Goal: Information Seeking & Learning: Check status

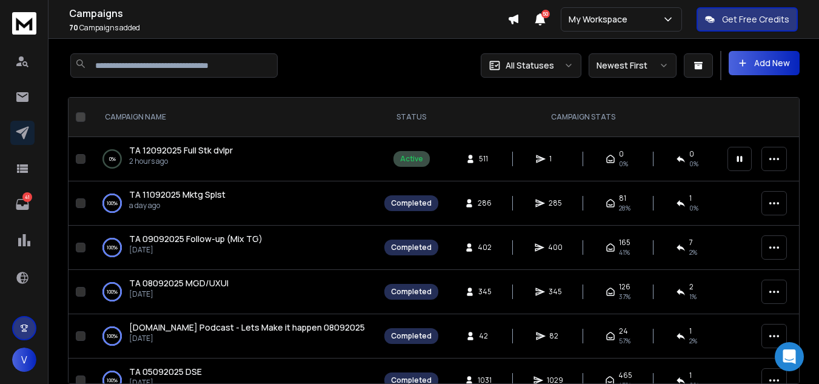
click at [184, 150] on span "TA 12092025 Full Stk dvlpr" at bounding box center [181, 150] width 104 height 12
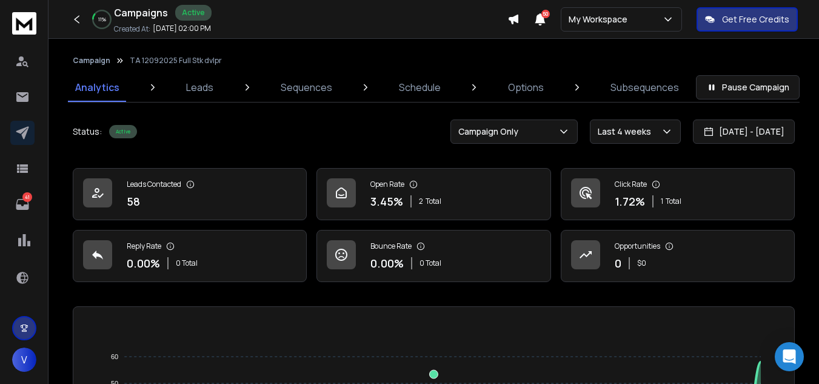
click at [82, 59] on button "Campaign" at bounding box center [92, 61] width 38 height 10
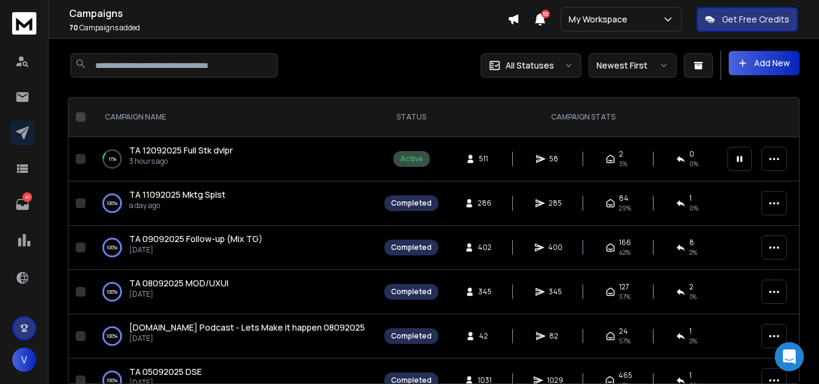
click at [190, 148] on span "TA 12092025 Full Stk dvlpr" at bounding box center [181, 150] width 104 height 12
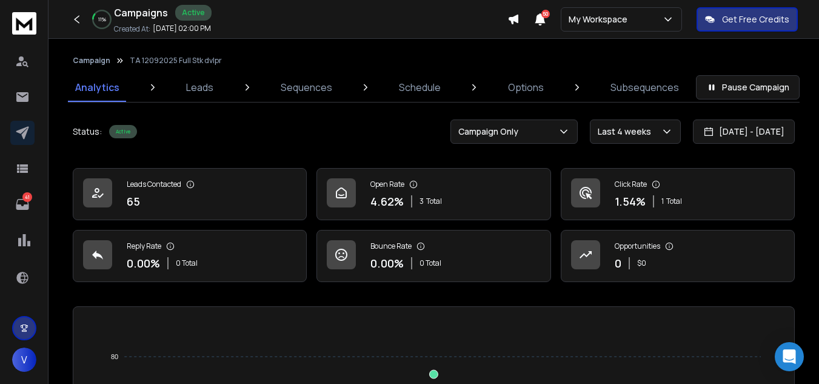
click at [87, 58] on button "Campaign" at bounding box center [92, 61] width 38 height 10
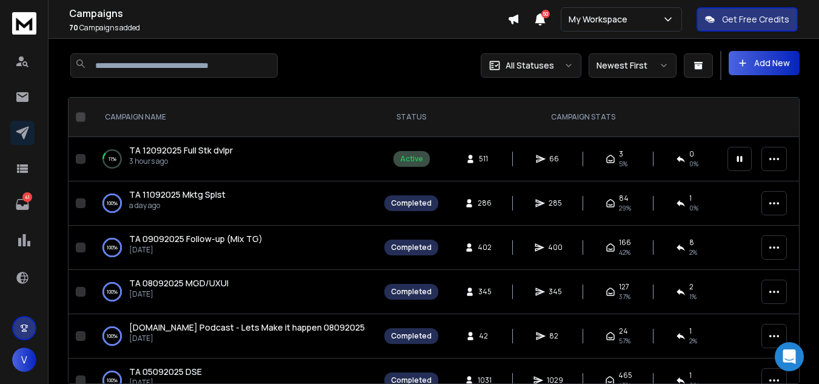
click at [172, 148] on span "TA 12092025 Full Stk dvlpr" at bounding box center [181, 150] width 104 height 12
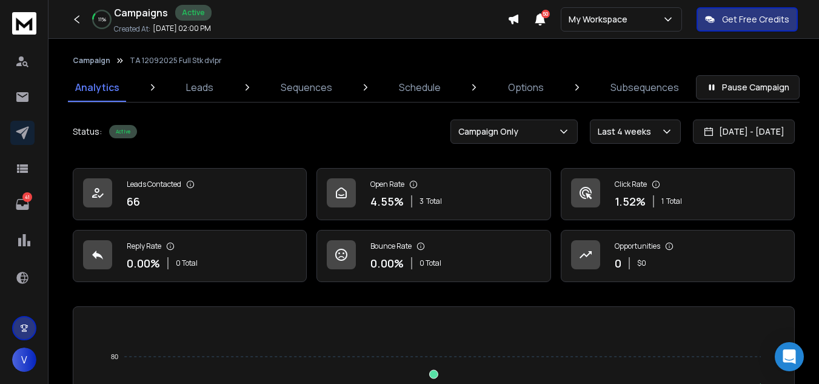
click at [88, 62] on button "Campaign" at bounding box center [92, 61] width 38 height 10
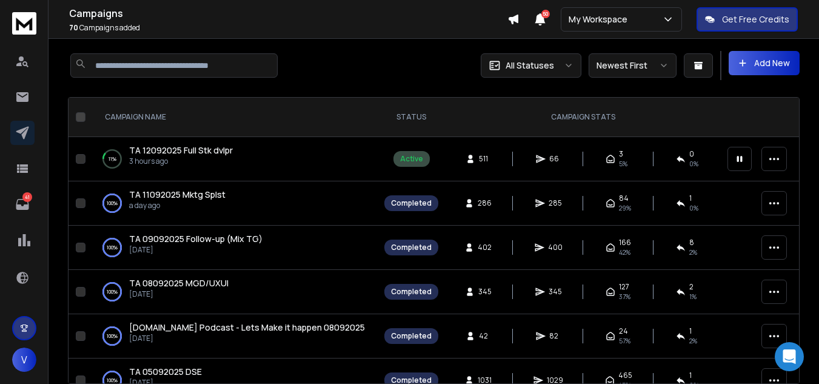
click at [204, 195] on span "TA 11092025 Mktg Splst" at bounding box center [177, 195] width 96 height 12
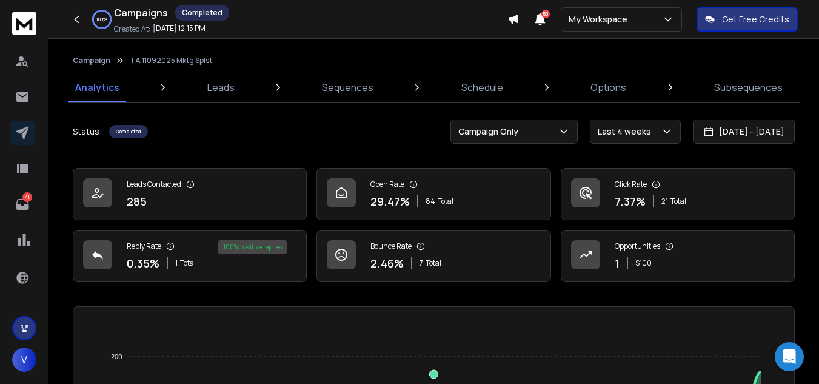
click at [94, 58] on button "Campaign" at bounding box center [92, 61] width 38 height 10
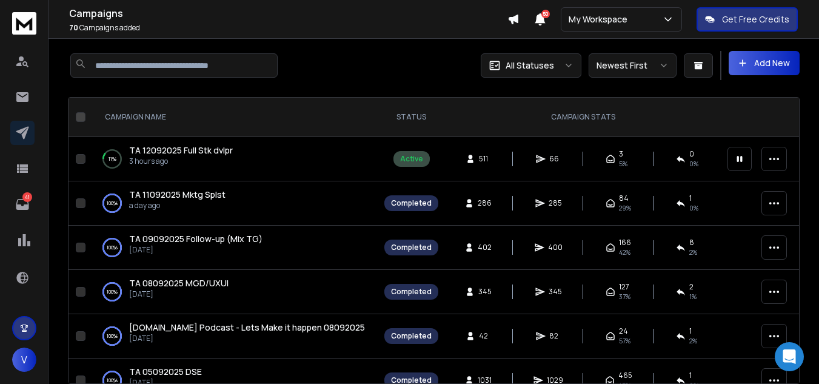
click at [198, 241] on span "TA 09092025 Follow-up (Mix TG)" at bounding box center [195, 239] width 133 height 12
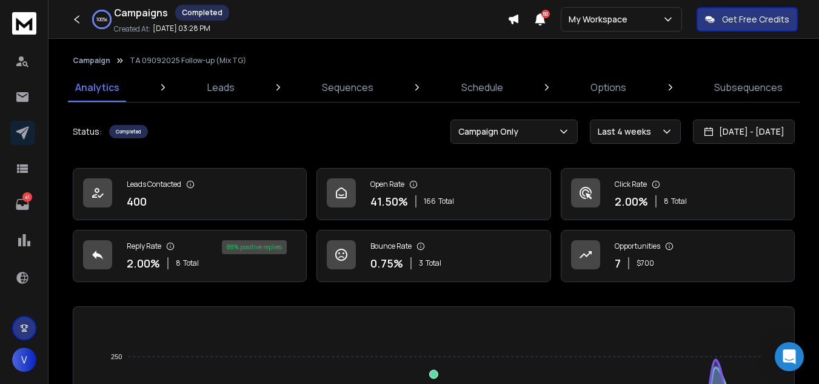
click at [97, 58] on button "Campaign" at bounding box center [92, 61] width 38 height 10
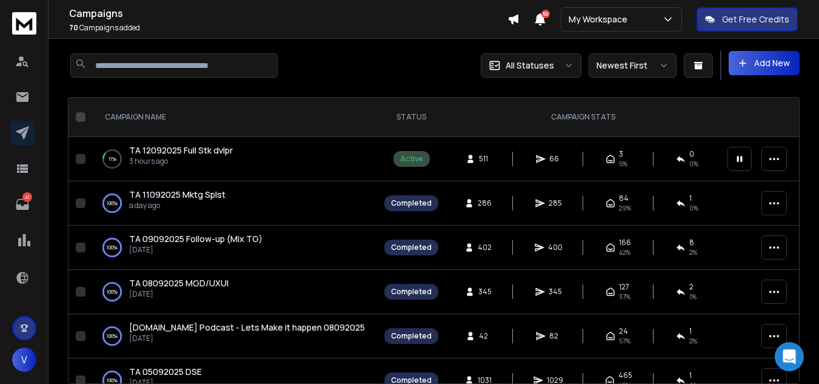
click at [219, 152] on span "TA 12092025 Full Stk dvlpr" at bounding box center [181, 150] width 104 height 12
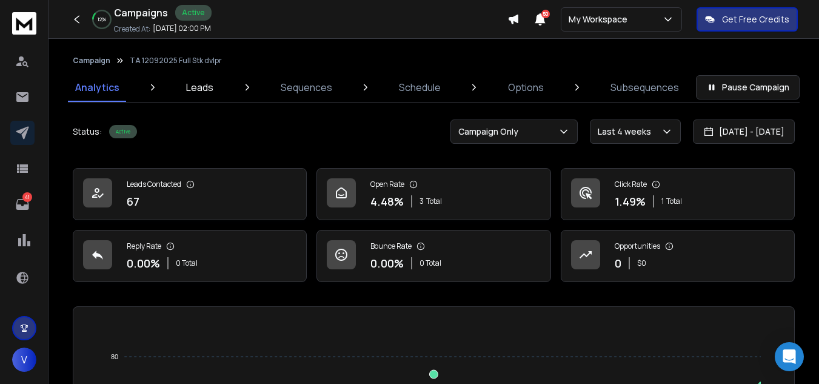
click at [198, 89] on p "Leads" at bounding box center [199, 87] width 27 height 15
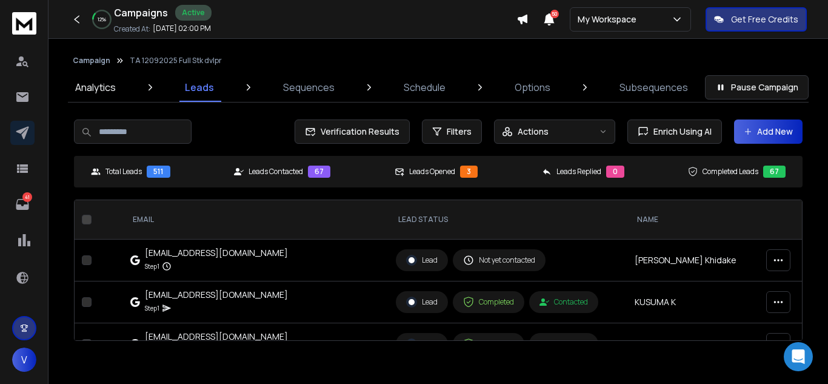
click at [96, 95] on link "Analytics" at bounding box center [95, 87] width 55 height 29
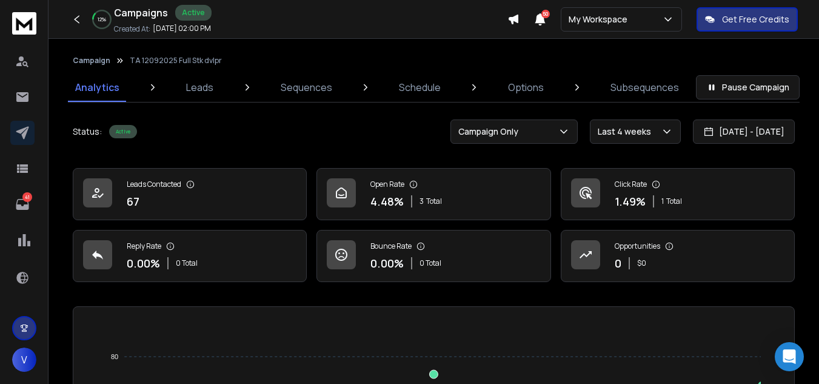
click at [94, 61] on button "Campaign" at bounding box center [92, 61] width 38 height 10
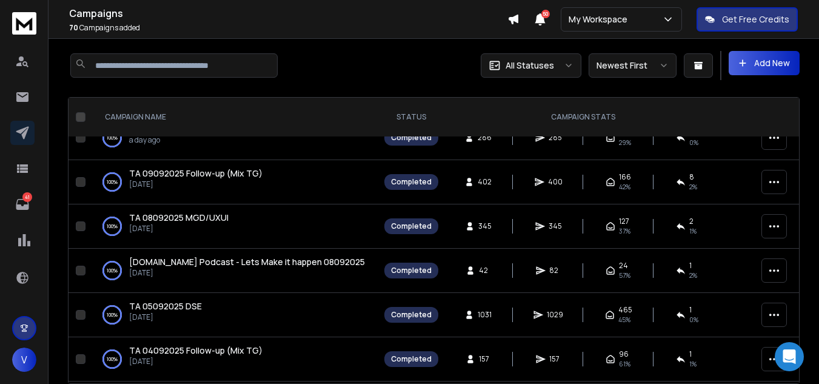
scroll to position [71, 0]
